Goal: Navigation & Orientation: Understand site structure

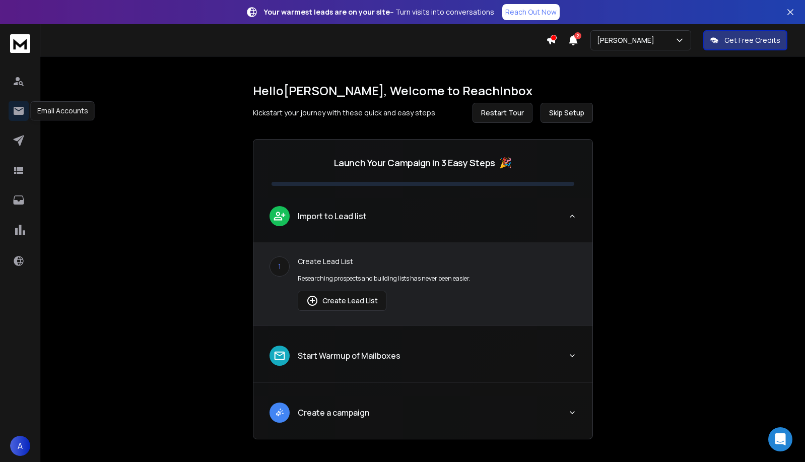
click at [21, 113] on icon at bounding box center [19, 111] width 10 height 8
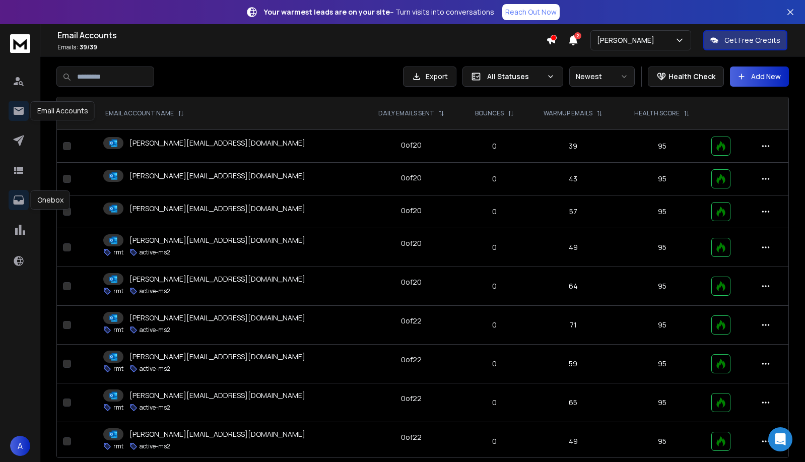
click at [20, 197] on icon at bounding box center [19, 200] width 12 height 12
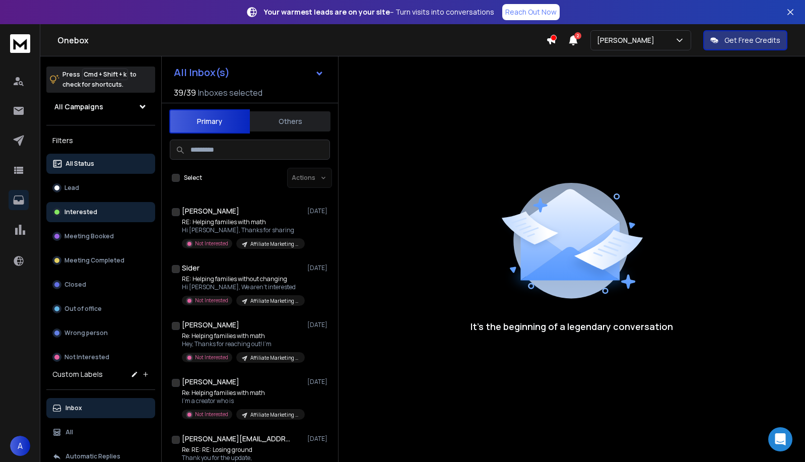
click at [96, 216] on button "Interested" at bounding box center [100, 212] width 109 height 20
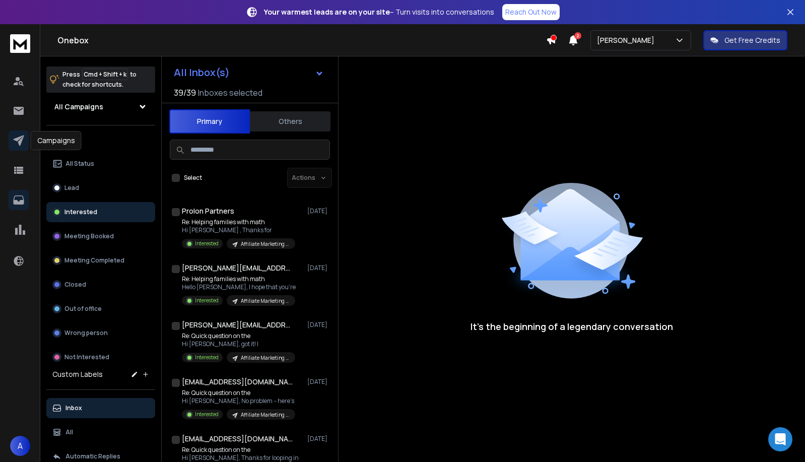
click at [24, 144] on icon at bounding box center [19, 141] width 12 height 12
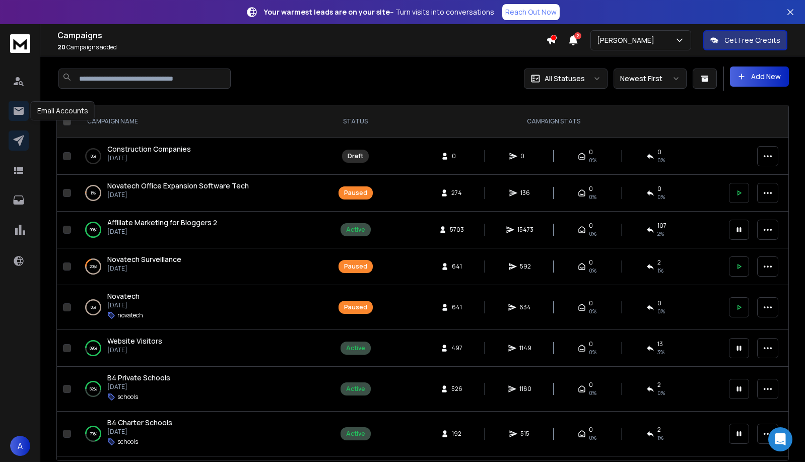
click at [23, 112] on icon at bounding box center [19, 111] width 10 height 8
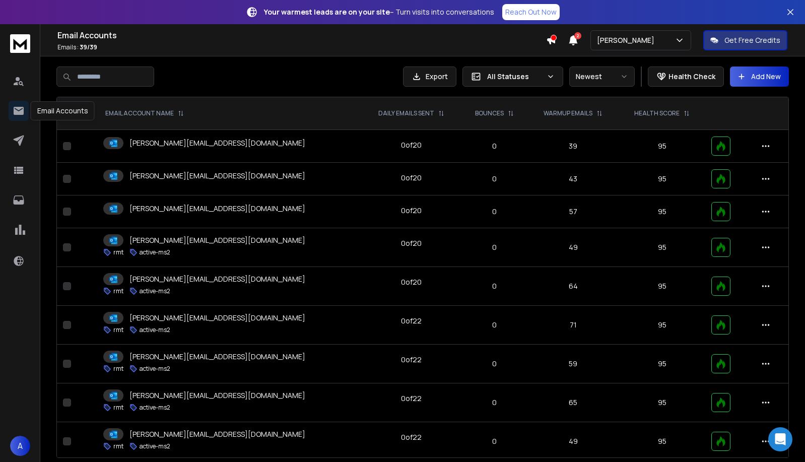
click at [21, 105] on icon at bounding box center [19, 111] width 12 height 12
click at [23, 140] on icon at bounding box center [19, 141] width 12 height 12
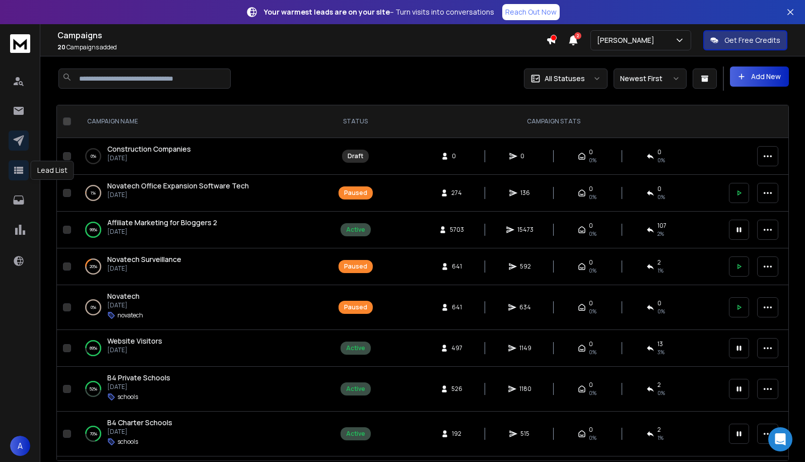
click at [17, 167] on icon at bounding box center [18, 170] width 9 height 7
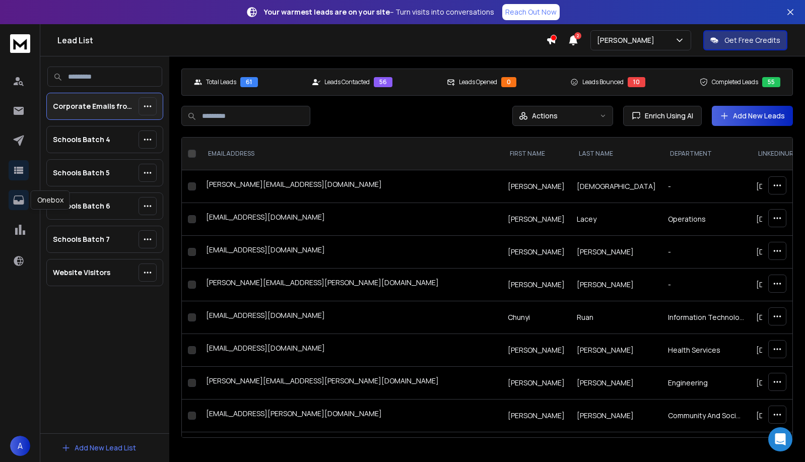
click at [19, 198] on icon at bounding box center [19, 200] width 12 height 12
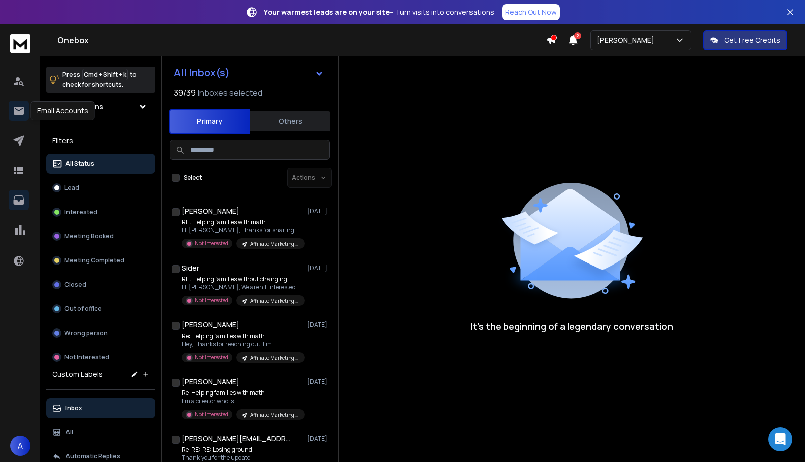
click at [22, 105] on icon at bounding box center [19, 111] width 12 height 12
